Goal: Navigation & Orientation: Find specific page/section

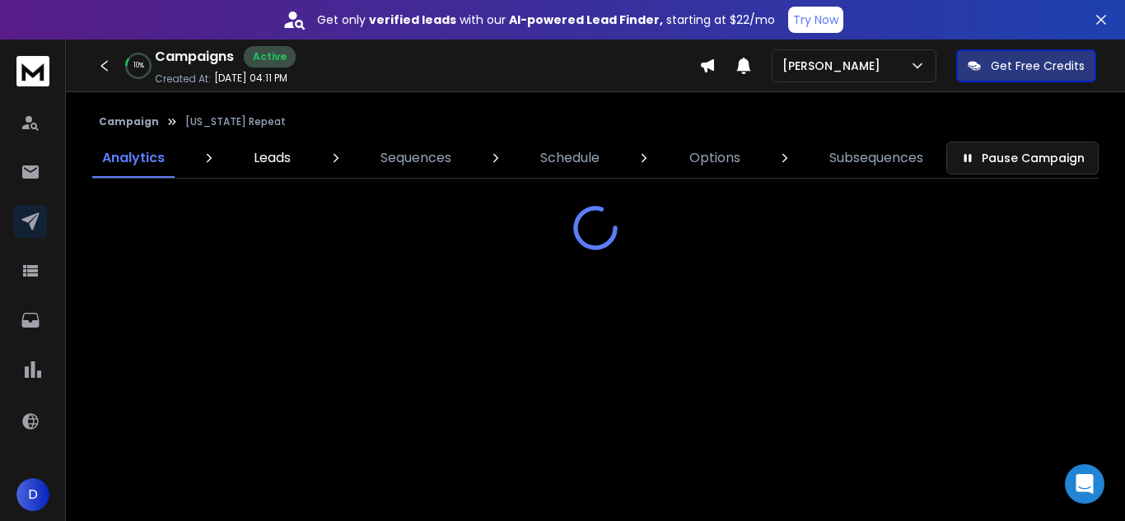
click at [271, 156] on p "Leads" at bounding box center [272, 158] width 37 height 20
click at [133, 142] on link "Analytics" at bounding box center [131, 158] width 79 height 40
click at [241, 142] on div "Analytics Leads Sequences Schedule Options Subsequences" at bounding box center [512, 158] width 841 height 40
click at [272, 157] on p "Leads" at bounding box center [272, 158] width 37 height 20
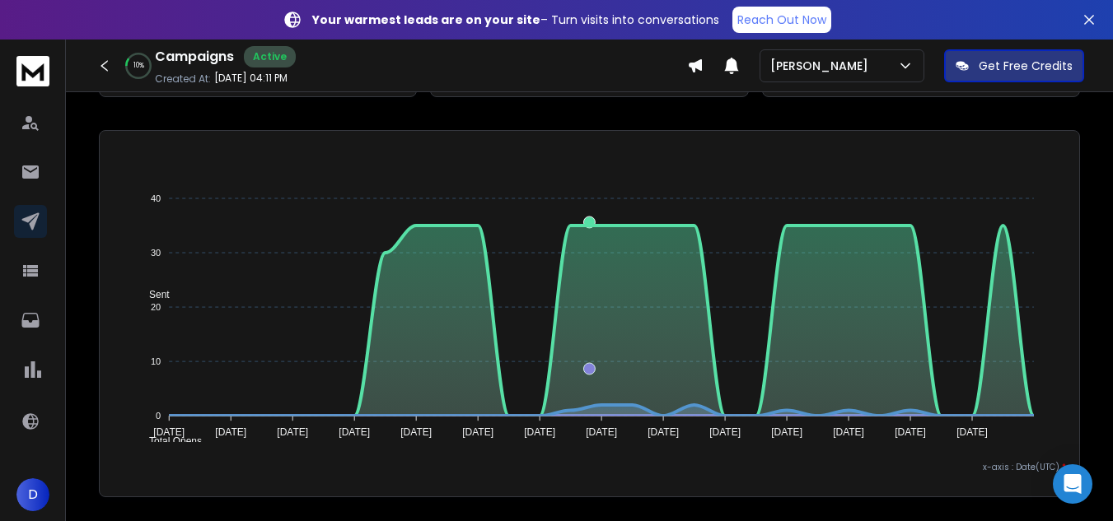
scroll to position [385, 0]
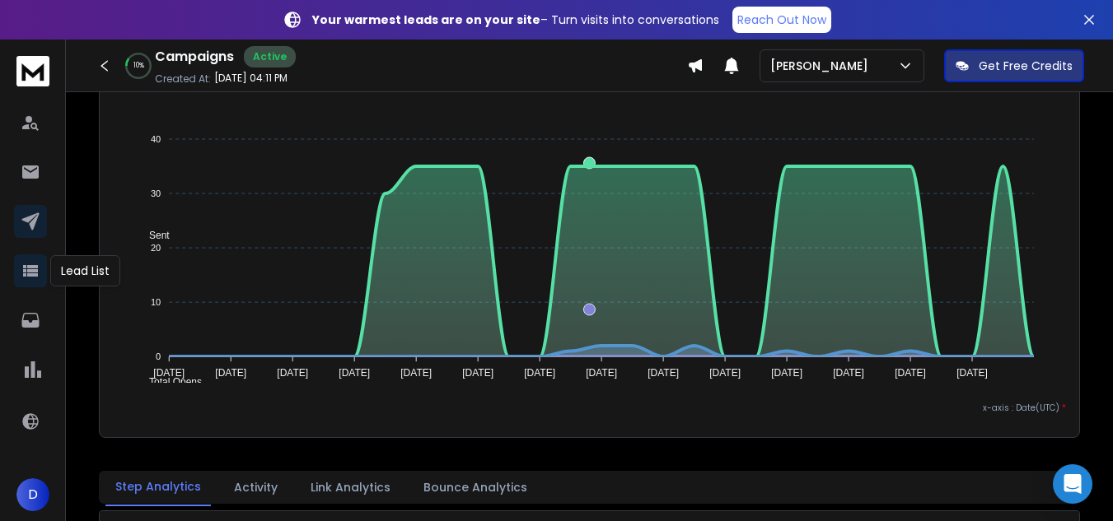
click at [30, 272] on icon at bounding box center [30, 271] width 15 height 12
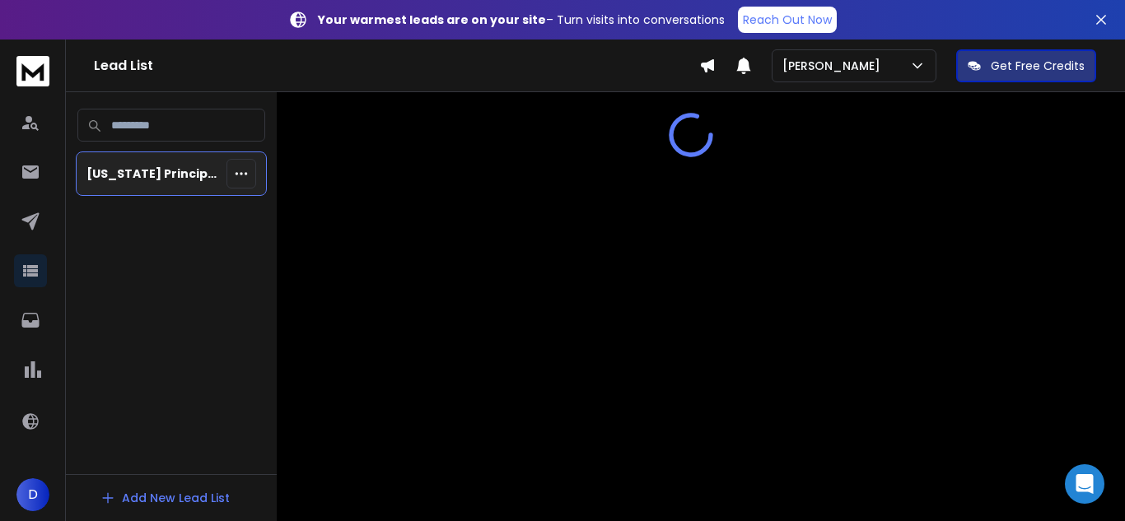
click at [139, 170] on p "Texas Principals" at bounding box center [152, 174] width 133 height 16
